Goal: Navigation & Orientation: Find specific page/section

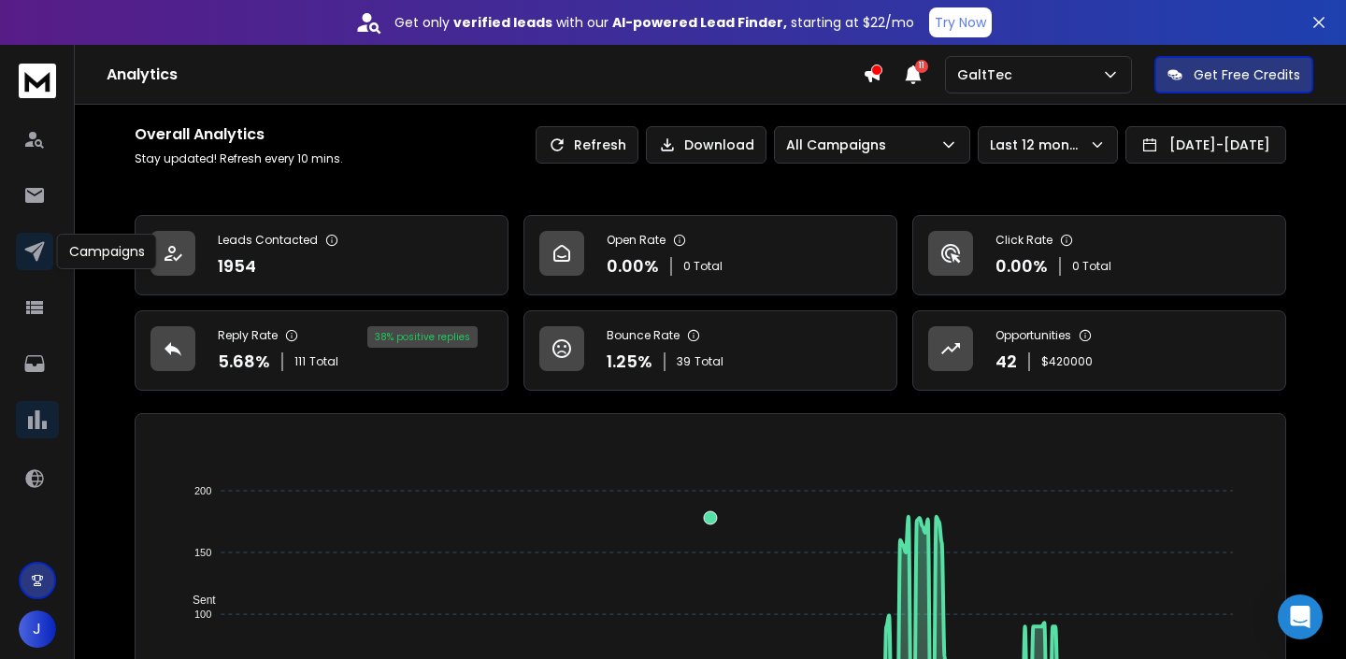
click at [41, 252] on icon at bounding box center [34, 251] width 22 height 22
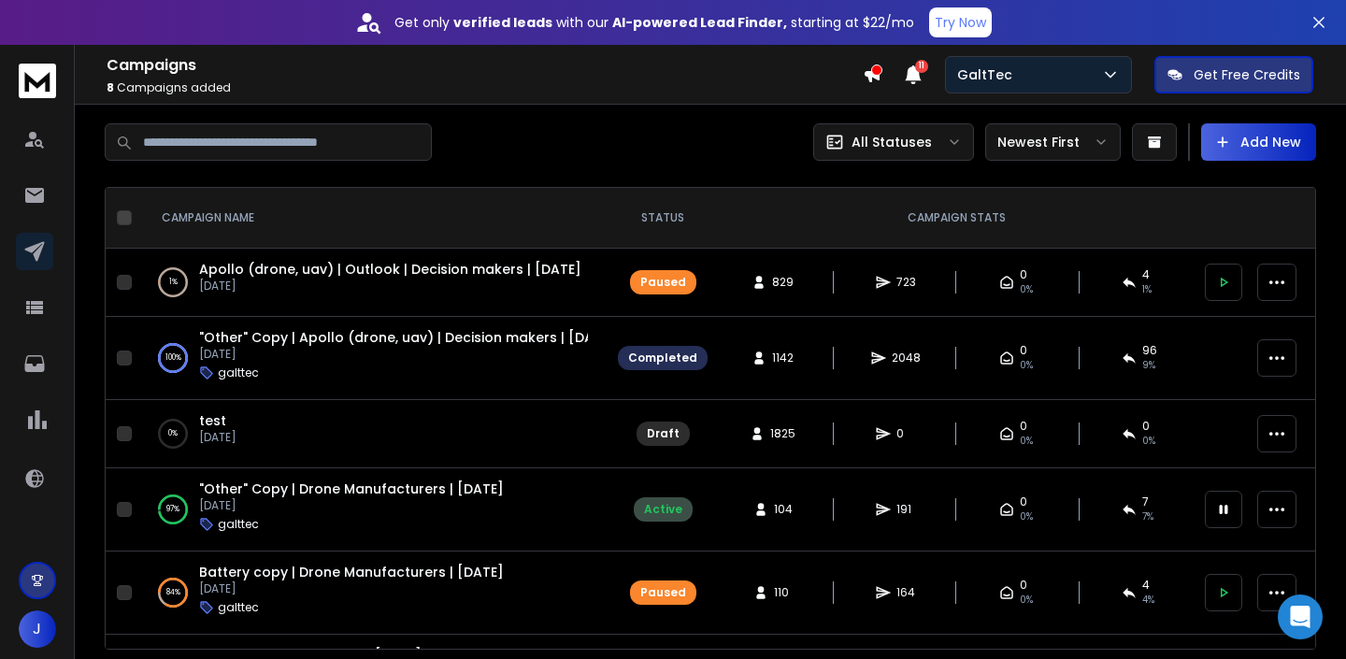
click at [1038, 78] on div "GaltTec" at bounding box center [1038, 74] width 163 height 19
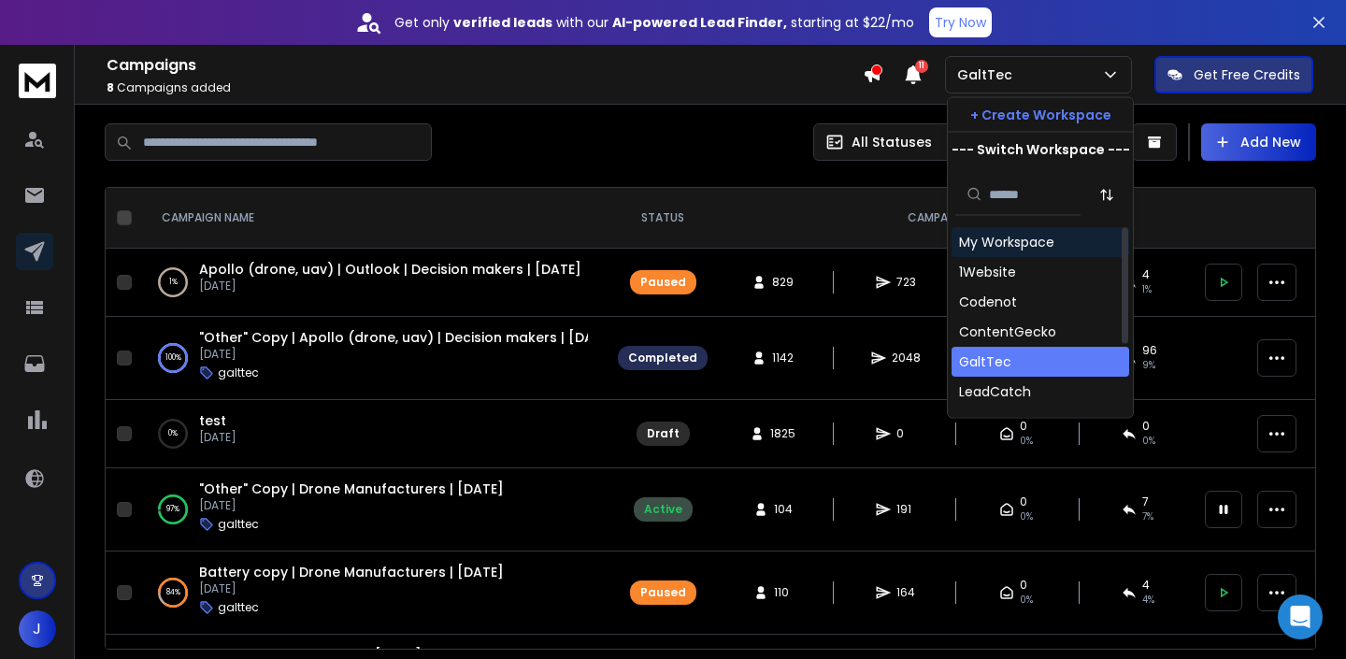
click at [1014, 241] on div "My Workspace" at bounding box center [1006, 242] width 95 height 19
